Goal: Task Accomplishment & Management: Use online tool/utility

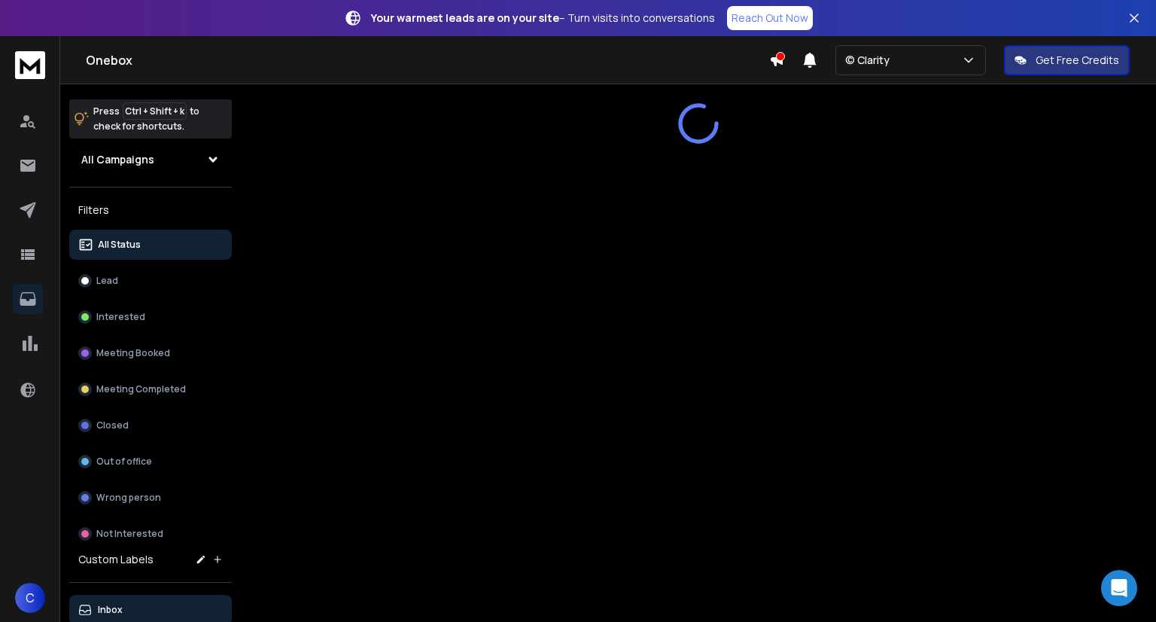
click at [493, 482] on div "Press Ctrl + Shift + k to check for shortcuts. All Campaigns All Campaigns Filt…" at bounding box center [608, 395] width 1096 height 622
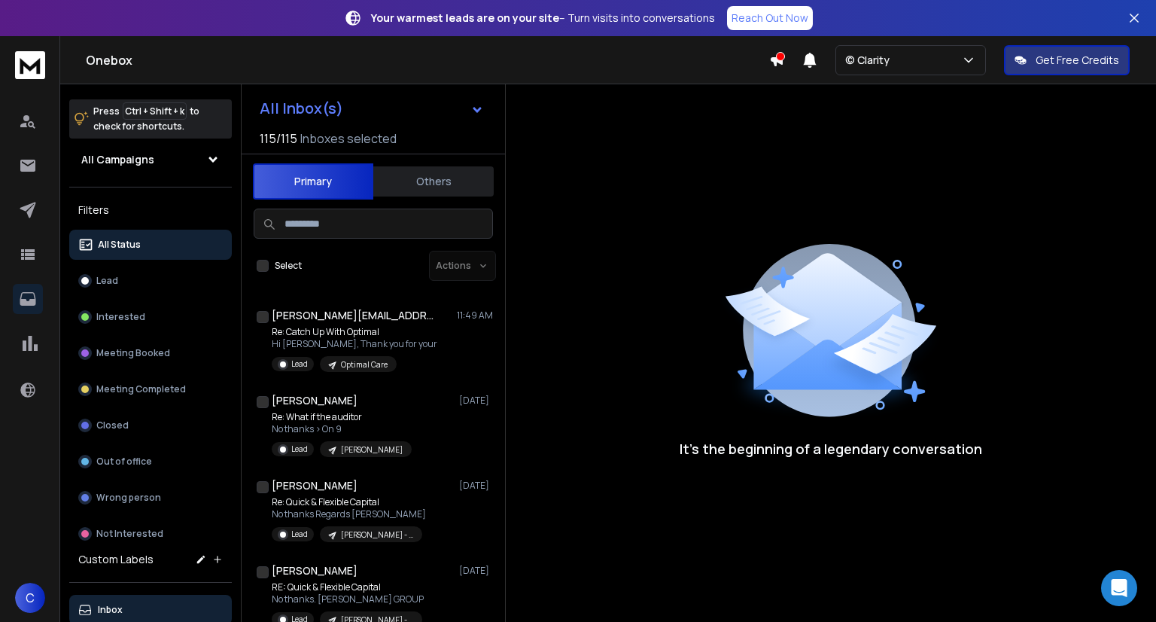
click at [396, 308] on h1 "[PERSON_NAME][EMAIL_ADDRESS][DOMAIN_NAME]" at bounding box center [355, 315] width 166 height 15
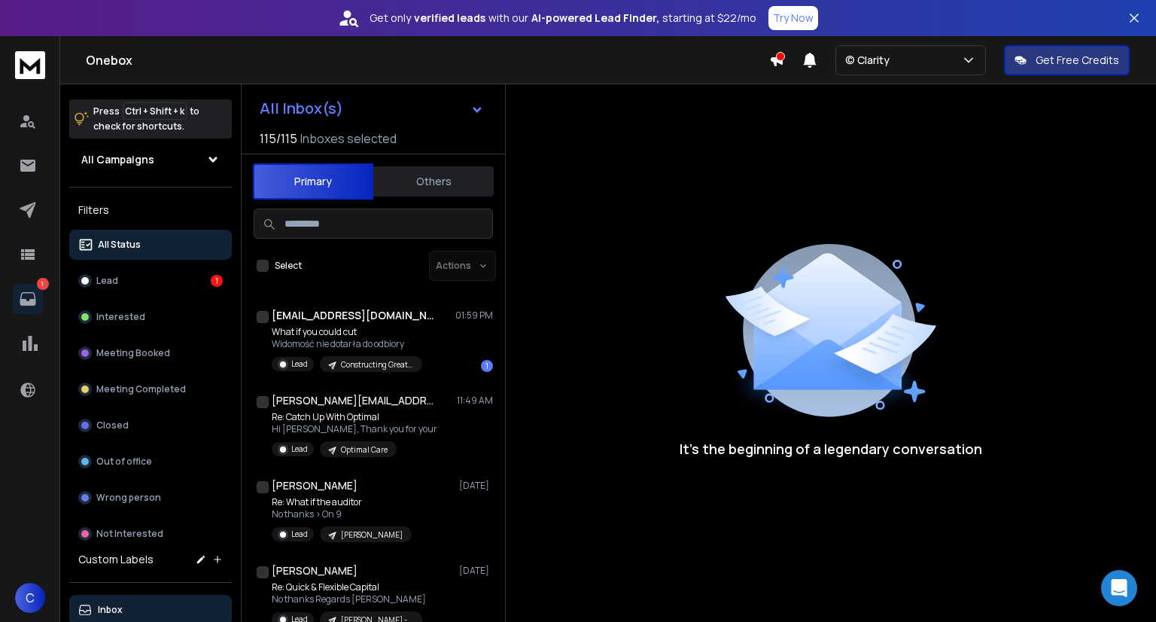
click at [391, 358] on div "Constructing Greater Minds" at bounding box center [371, 364] width 102 height 16
